Goal: Find specific page/section: Find specific page/section

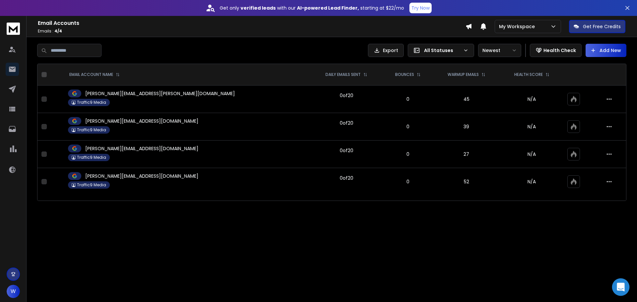
click at [620, 290] on icon "Open Intercom Messenger" at bounding box center [621, 287] width 8 height 9
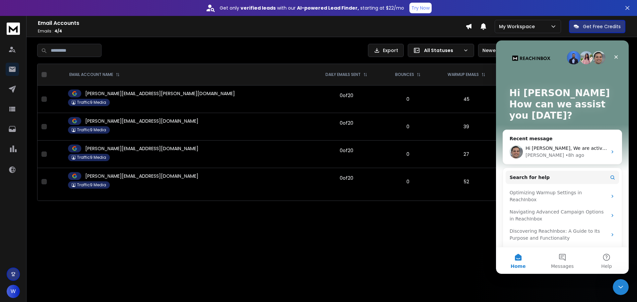
click at [619, 290] on icon "Close Intercom Messenger" at bounding box center [621, 287] width 8 height 8
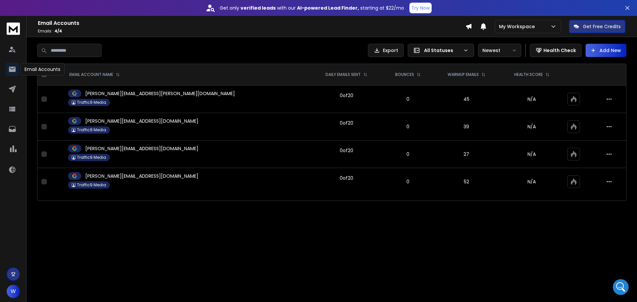
click at [14, 73] on icon at bounding box center [12, 69] width 8 height 8
click at [15, 87] on icon at bounding box center [12, 89] width 8 height 8
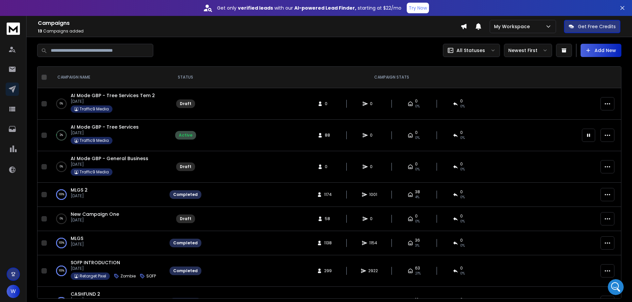
click at [100, 129] on span "AI Mode GBP - Tree Services" at bounding box center [105, 127] width 68 height 7
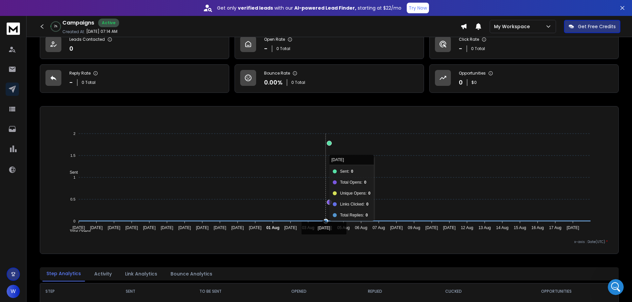
scroll to position [11, 0]
